Goal: Information Seeking & Learning: Find specific fact

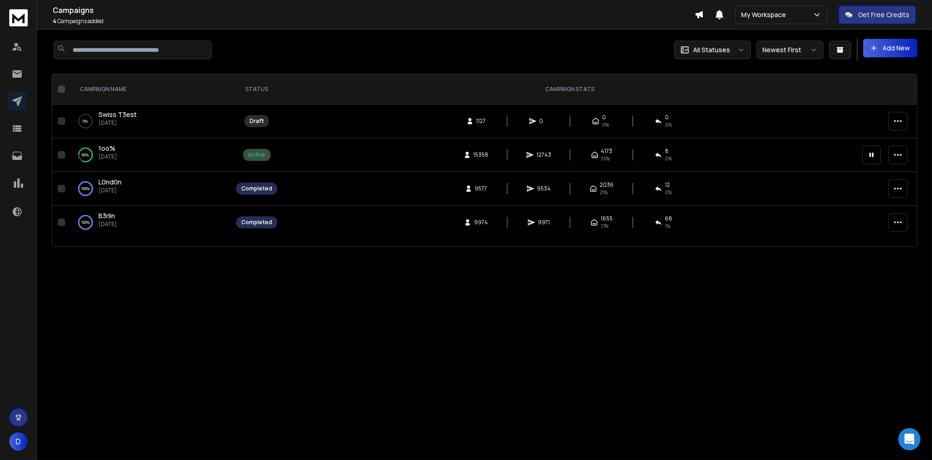
click at [286, 332] on div "Campaigns 4 Campaigns Added All Statuses Newest First Add New CAMPAIGN NAME STA…" at bounding box center [484, 269] width 865 height 460
click at [14, 69] on icon at bounding box center [17, 73] width 11 height 11
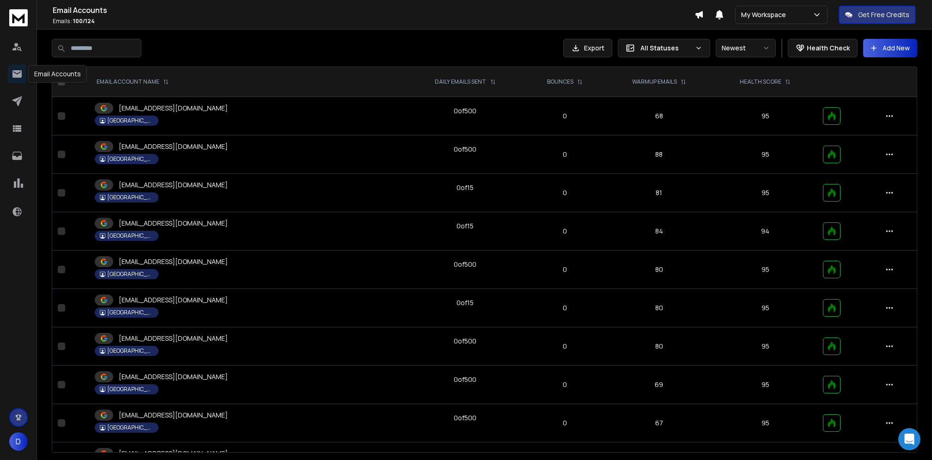
click at [6, 156] on div "D" at bounding box center [18, 230] width 37 height 460
click at [15, 155] on icon at bounding box center [17, 155] width 11 height 11
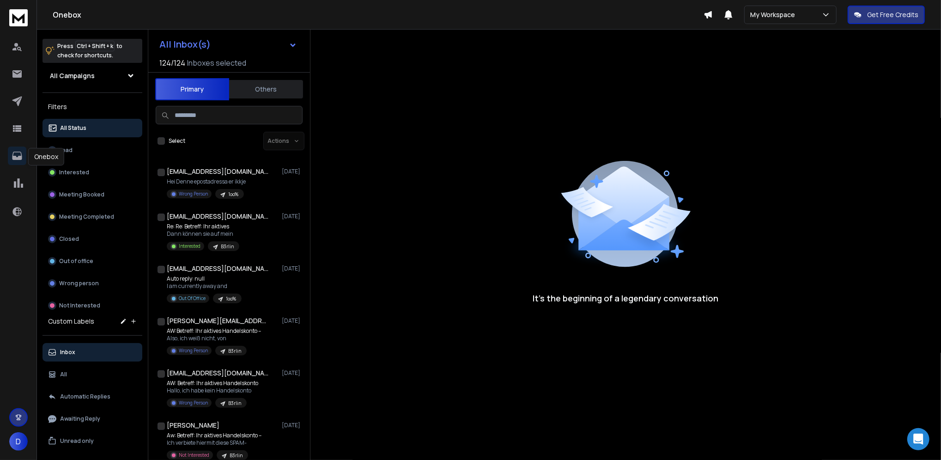
click at [268, 80] on div "All Inbox(s) 124 / 124 Inboxes selected Primary Others Select Actions [EMAIL_AD…" at bounding box center [229, 260] width 162 height 460
click at [268, 88] on button "Others" at bounding box center [266, 89] width 74 height 20
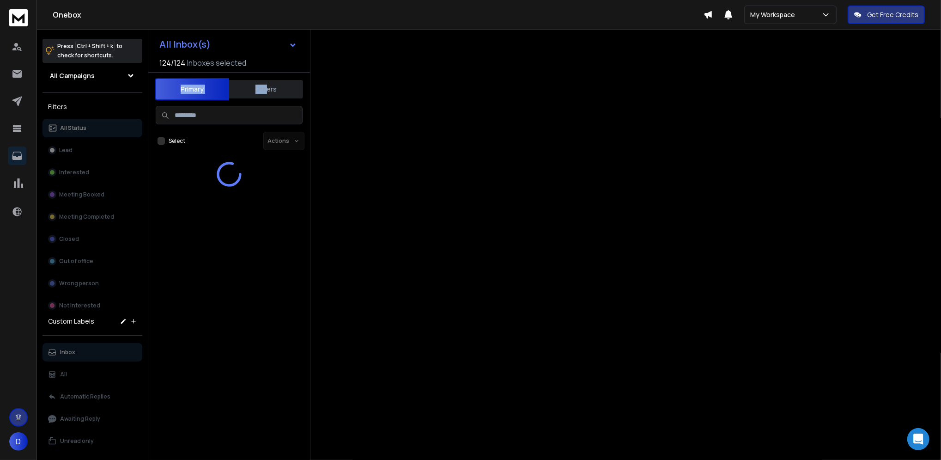
click at [195, 88] on button "Primary" at bounding box center [192, 89] width 74 height 22
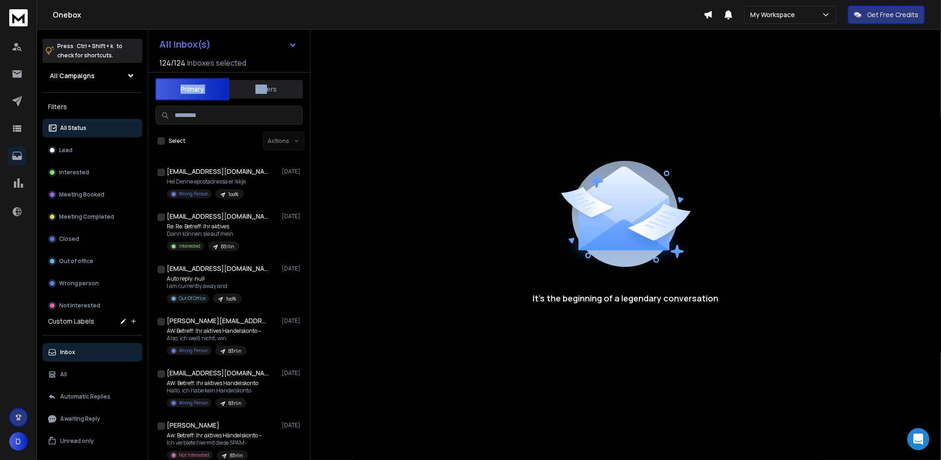
click at [259, 93] on button "Others" at bounding box center [266, 89] width 74 height 20
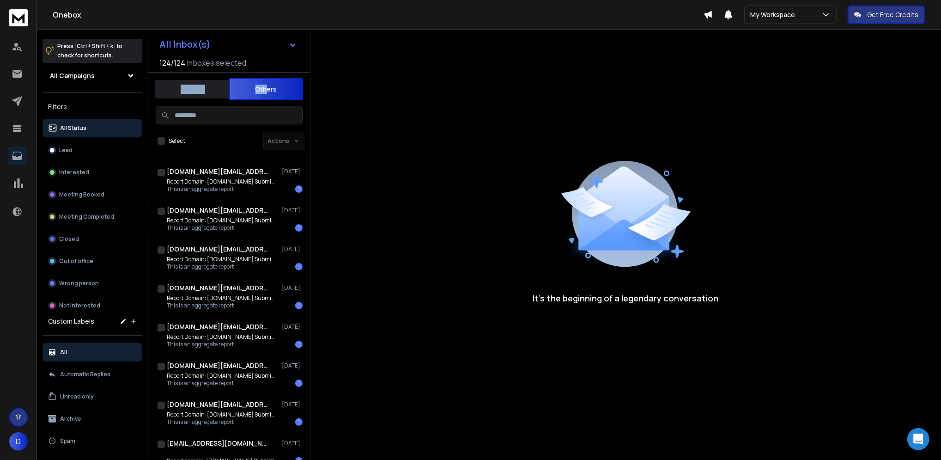
click at [198, 88] on button "Primary" at bounding box center [192, 89] width 74 height 20
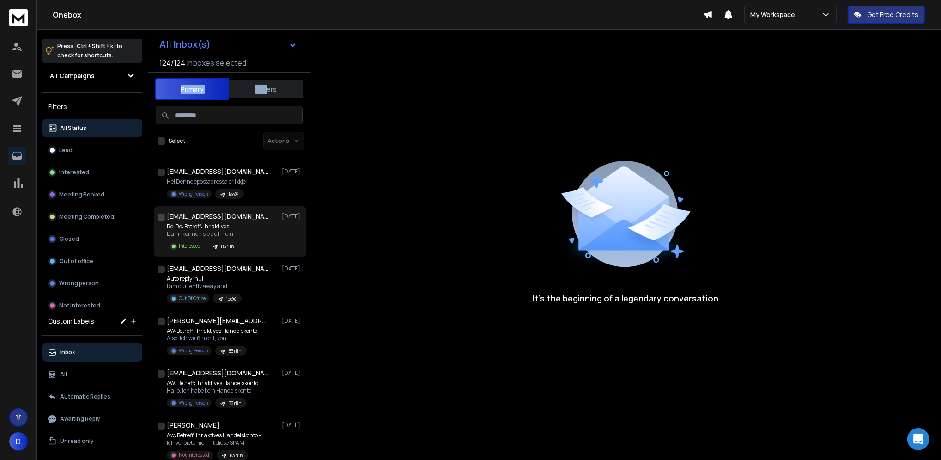
click at [196, 230] on p "Dann können sie auf mein" at bounding box center [203, 233] width 73 height 7
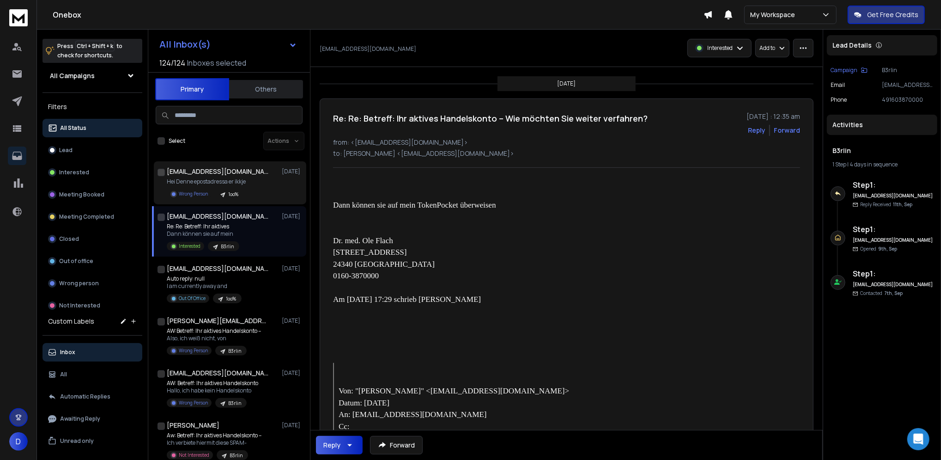
click at [226, 179] on p "Hei Denne epostadressa er ikkje" at bounding box center [206, 181] width 79 height 7
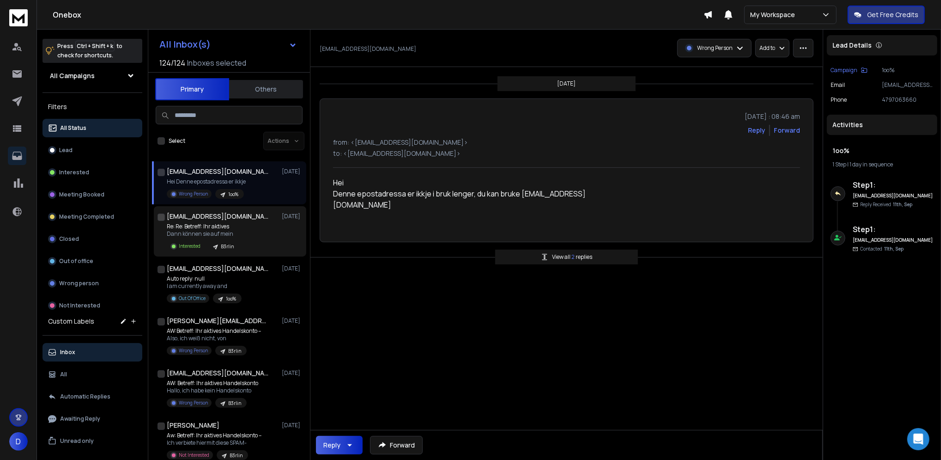
click at [235, 240] on div "Re: Re: Betreff: Ihr aktives Dann können sie auf mein Interested B3rlin" at bounding box center [203, 237] width 73 height 28
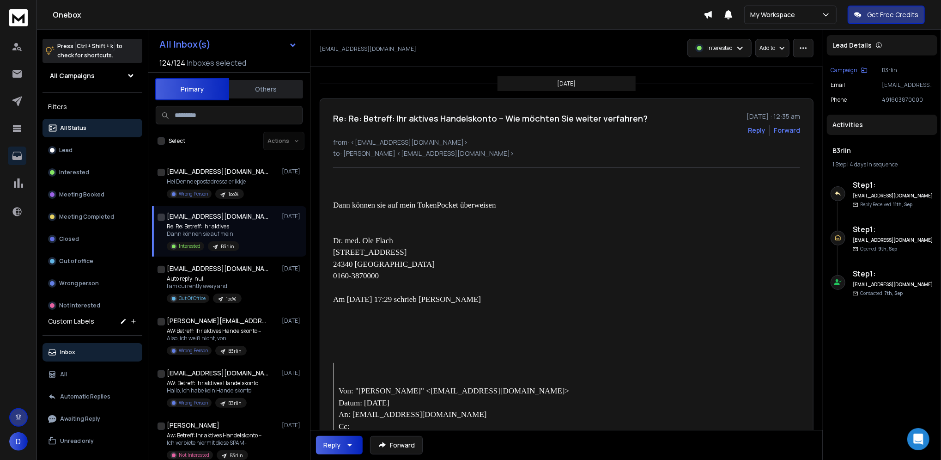
click at [375, 274] on div "Dr. med. [PERSON_NAME][GEOGRAPHIC_DATA][STREET_ADDRESS] 0160-3870000 Am [DATE] …" at bounding box center [468, 276] width 270 height 130
click at [541, 202] on div "Dann können sie auf mein TokenPocket überweisen" at bounding box center [468, 205] width 270 height 12
click at [520, 211] on div "Dann können sie auf mein TokenPocket überweisen" at bounding box center [468, 205] width 270 height 12
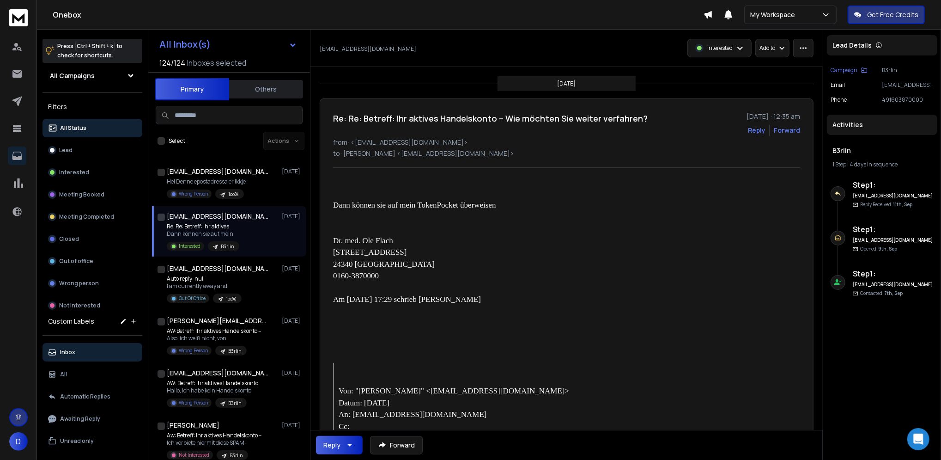
click at [520, 211] on div "Dann können sie auf mein TokenPocket überweisen" at bounding box center [468, 205] width 270 height 12
copy div "TokenPocket"
